Goal: Task Accomplishment & Management: Manage account settings

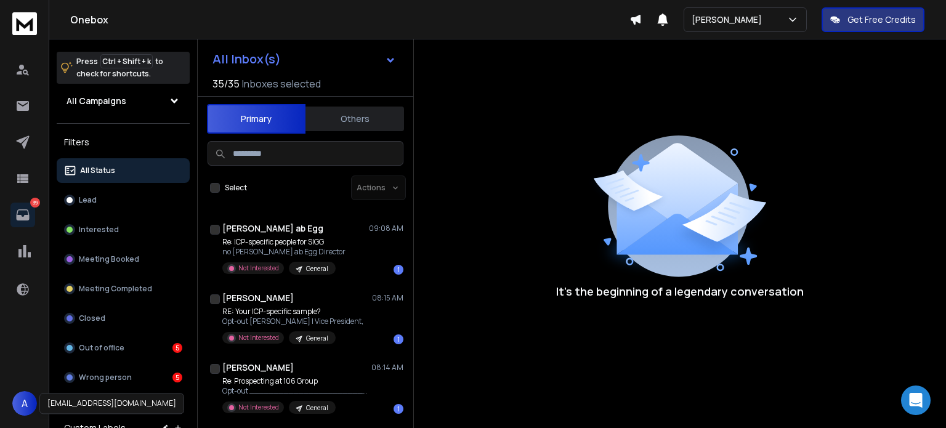
click at [15, 406] on span "A" at bounding box center [24, 403] width 25 height 25
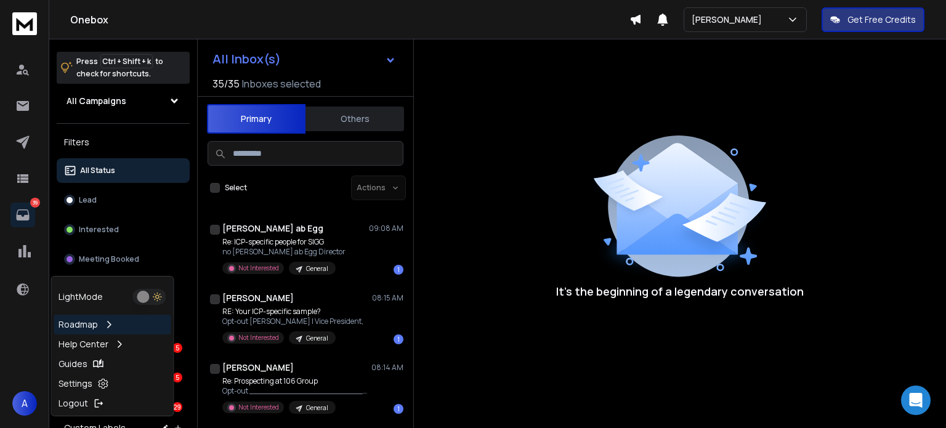
click at [43, 401] on div "39 A" at bounding box center [24, 214] width 49 height 428
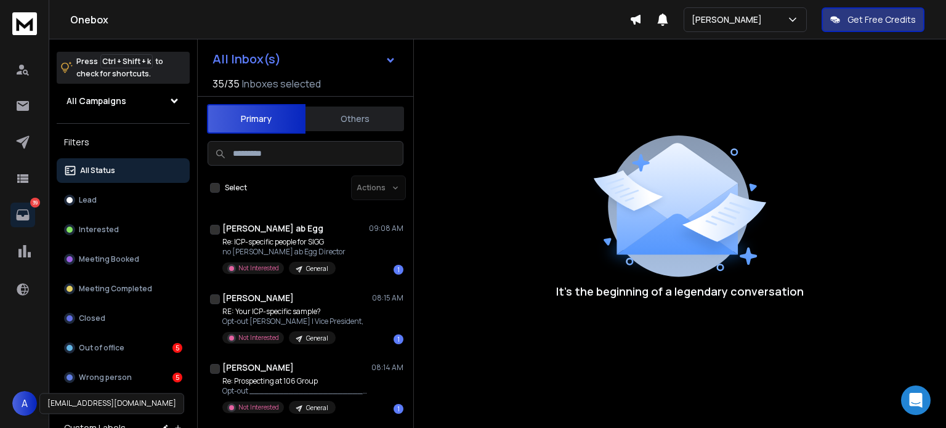
click at [33, 401] on span "A" at bounding box center [24, 403] width 25 height 25
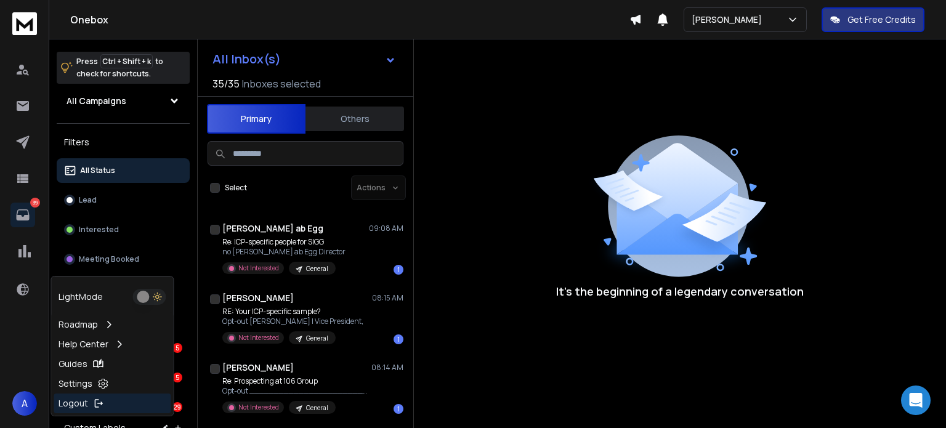
click at [81, 398] on p "Logout" at bounding box center [73, 403] width 30 height 12
